Goal: Navigation & Orientation: Find specific page/section

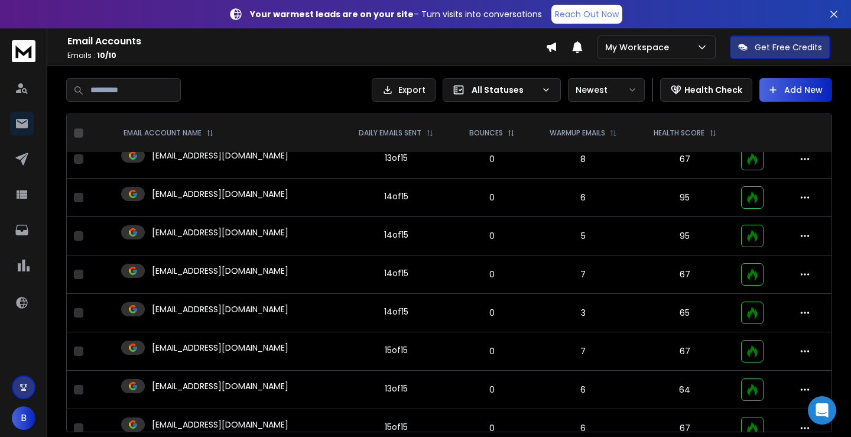
scroll to position [114, 0]
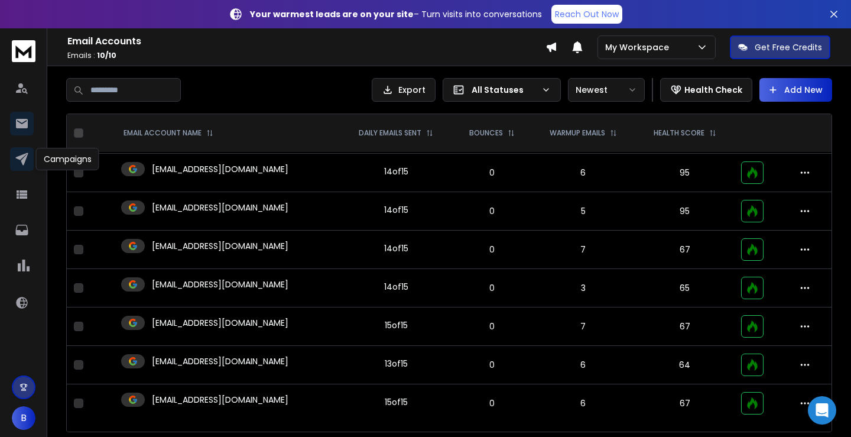
click at [22, 156] on icon at bounding box center [21, 158] width 12 height 12
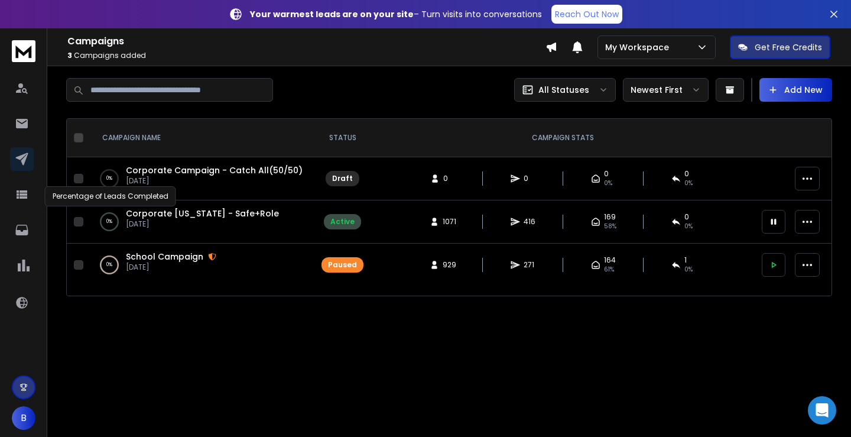
click at [160, 212] on span "Corporate [US_STATE] - Safe+Role" at bounding box center [202, 213] width 153 height 12
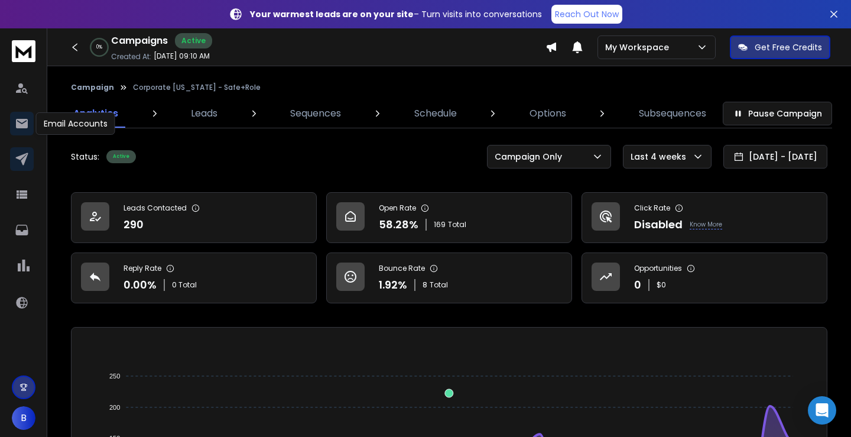
click at [20, 125] on icon at bounding box center [22, 123] width 12 height 9
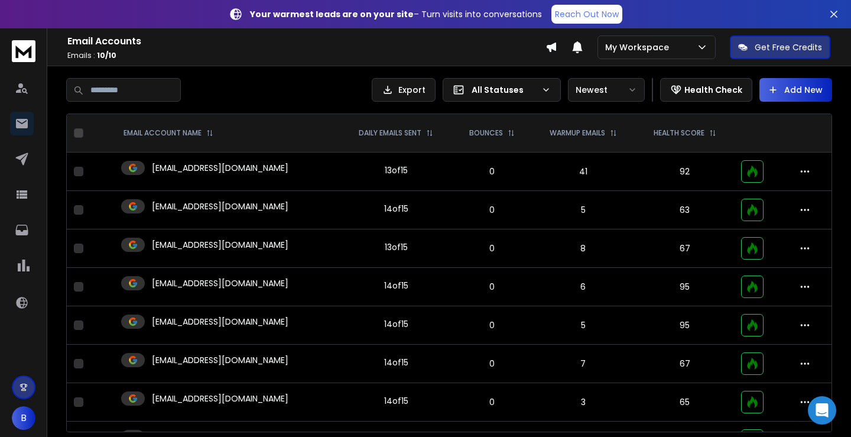
scroll to position [114, 0]
click at [16, 89] on icon at bounding box center [22, 88] width 14 height 14
